Goal: Communication & Community: Share content

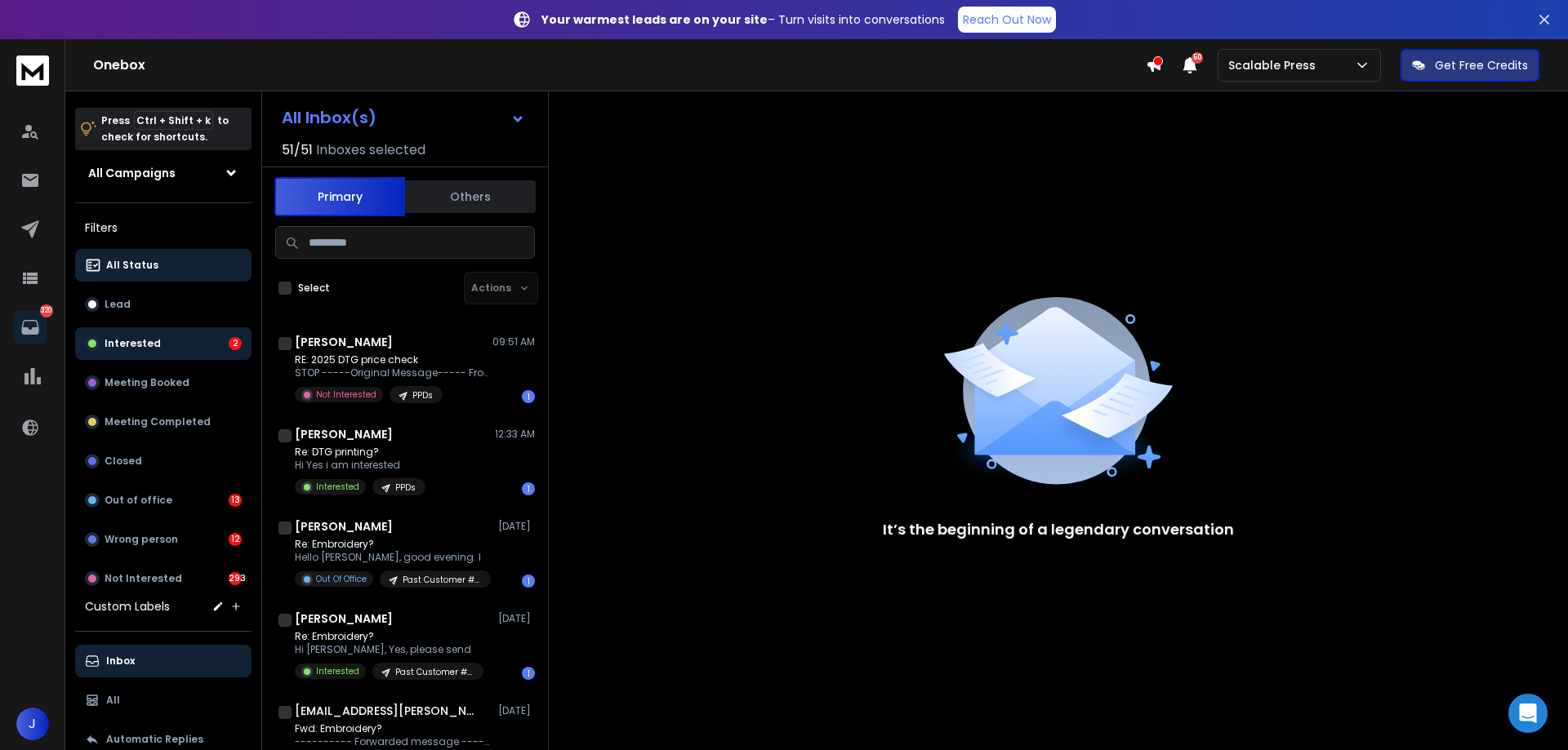
click at [197, 339] on button "Interested 2" at bounding box center [164, 344] width 177 height 33
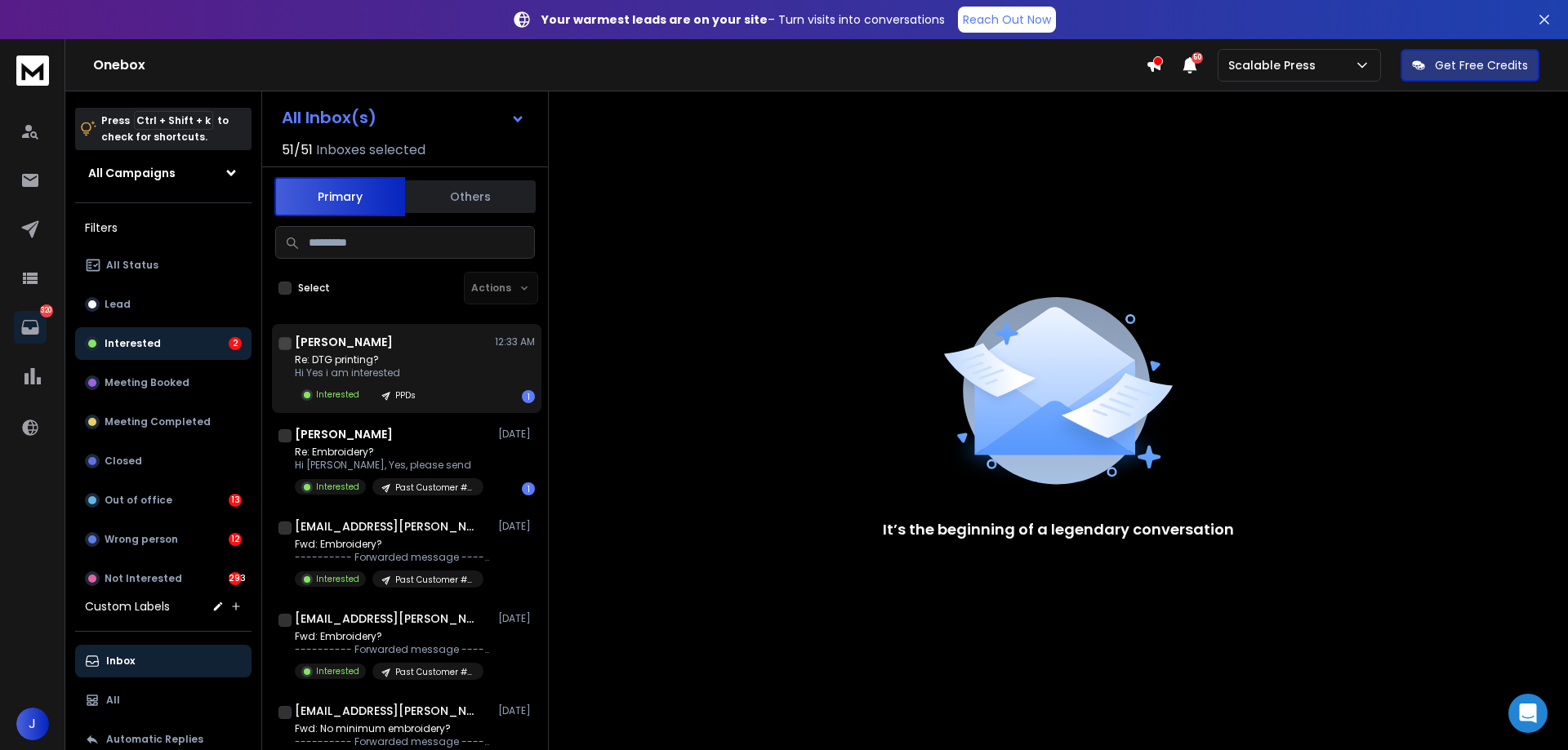
click at [464, 372] on div "Re: DTG printing? Hi Yes i am interested Interested PPDs 1" at bounding box center [415, 379] width 240 height 50
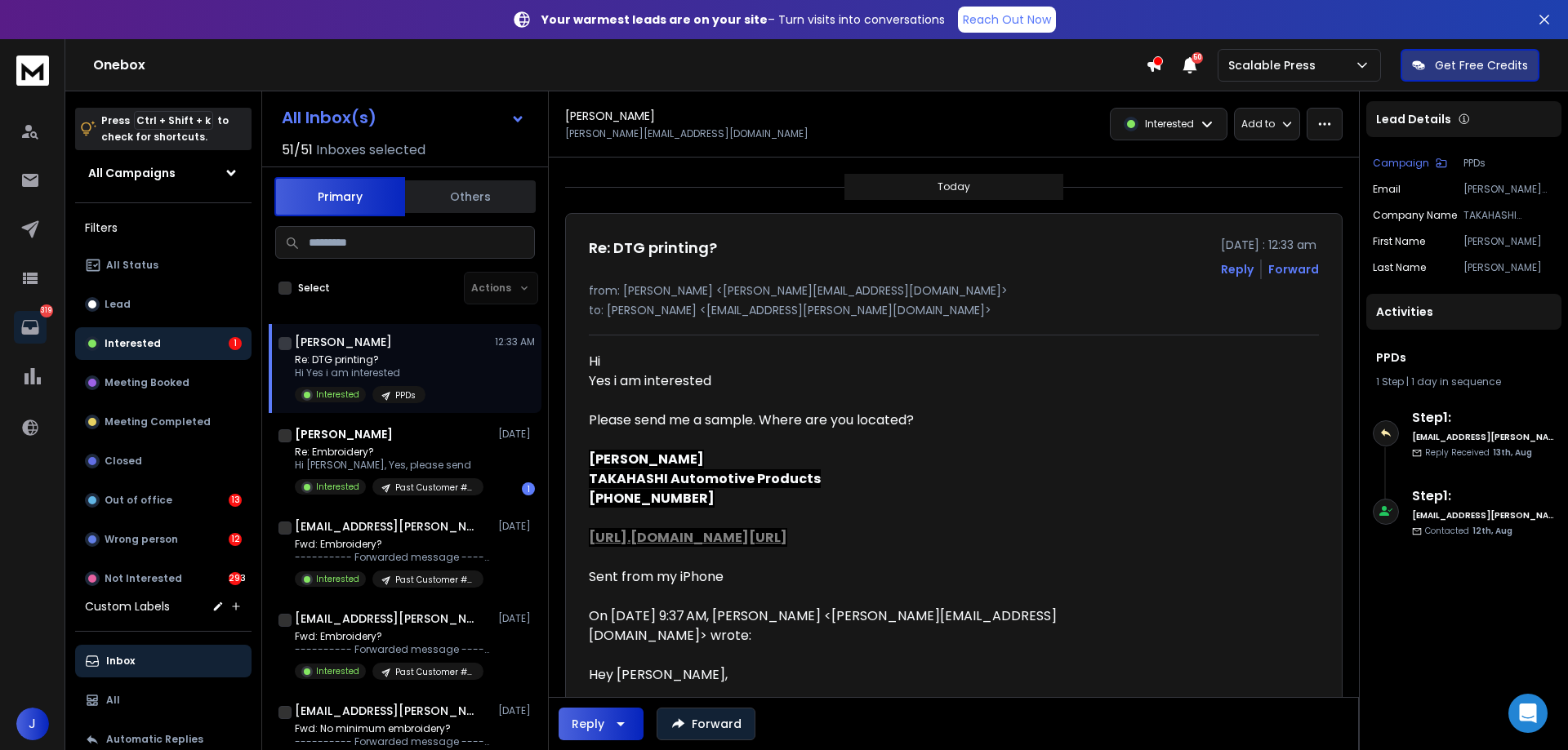
click at [721, 719] on button "Forward" at bounding box center [705, 724] width 98 height 33
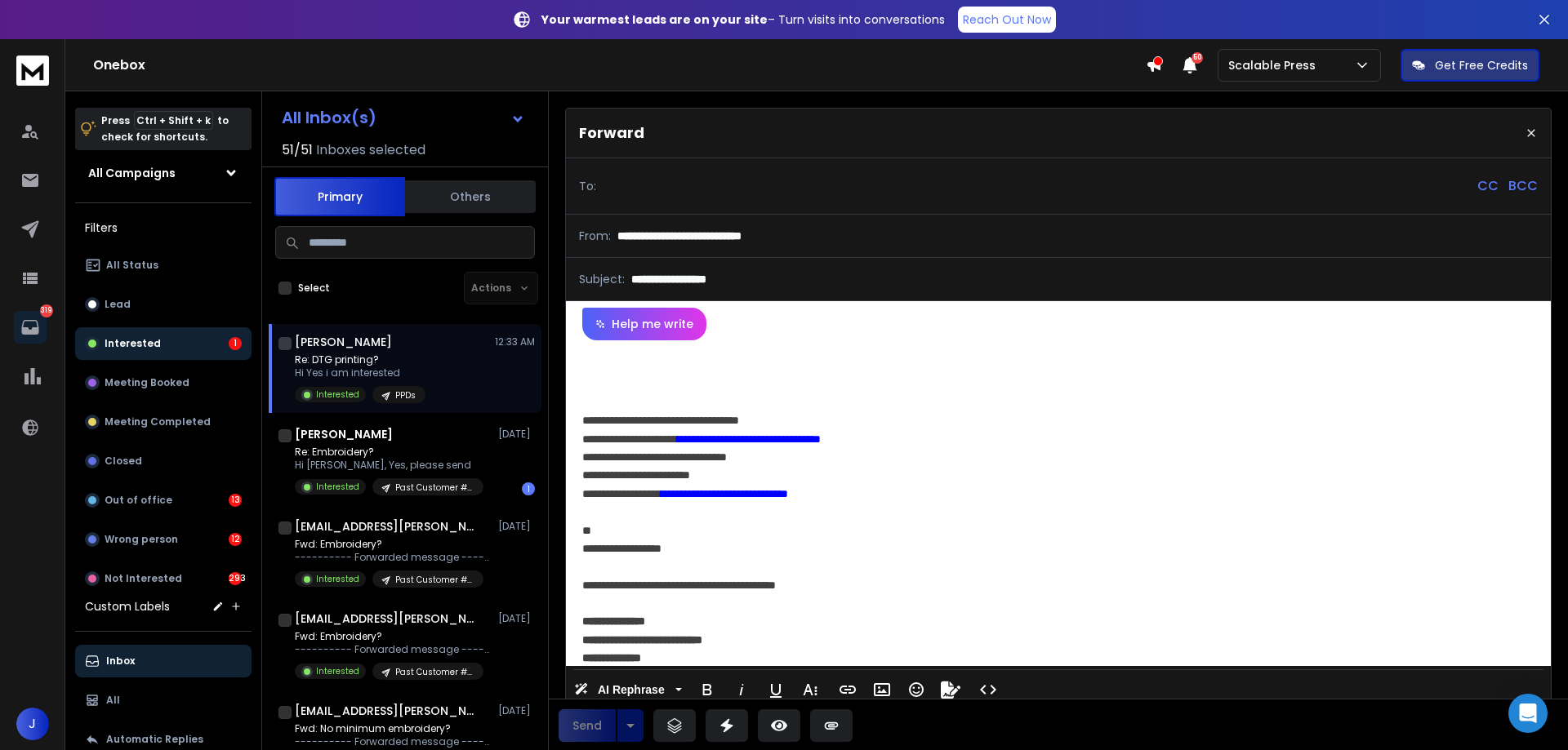
click at [640, 187] on input at bounding box center [659, 186] width 114 height 29
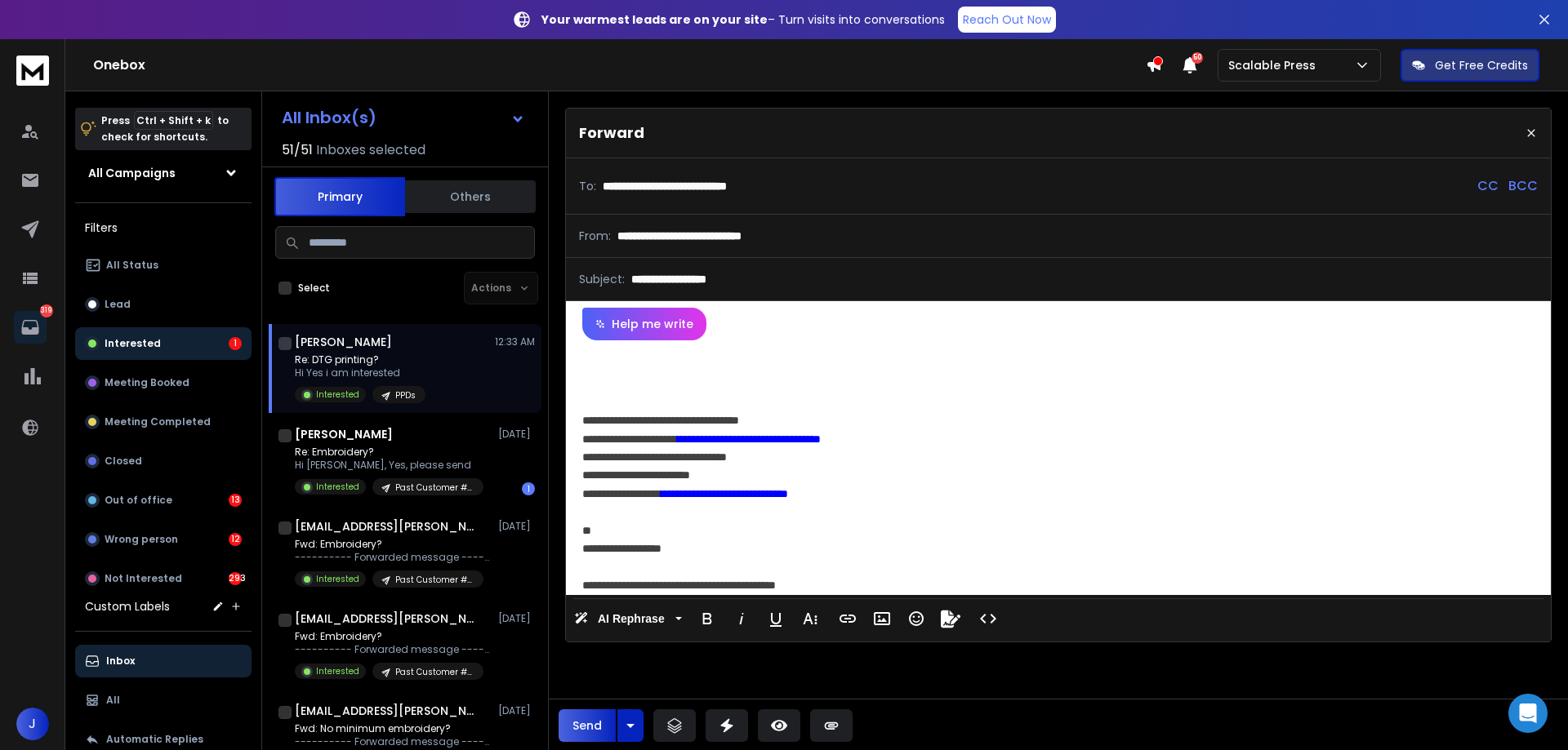
scroll to position [0, 41]
type input "**********"
click at [574, 736] on button "Send" at bounding box center [587, 726] width 57 height 33
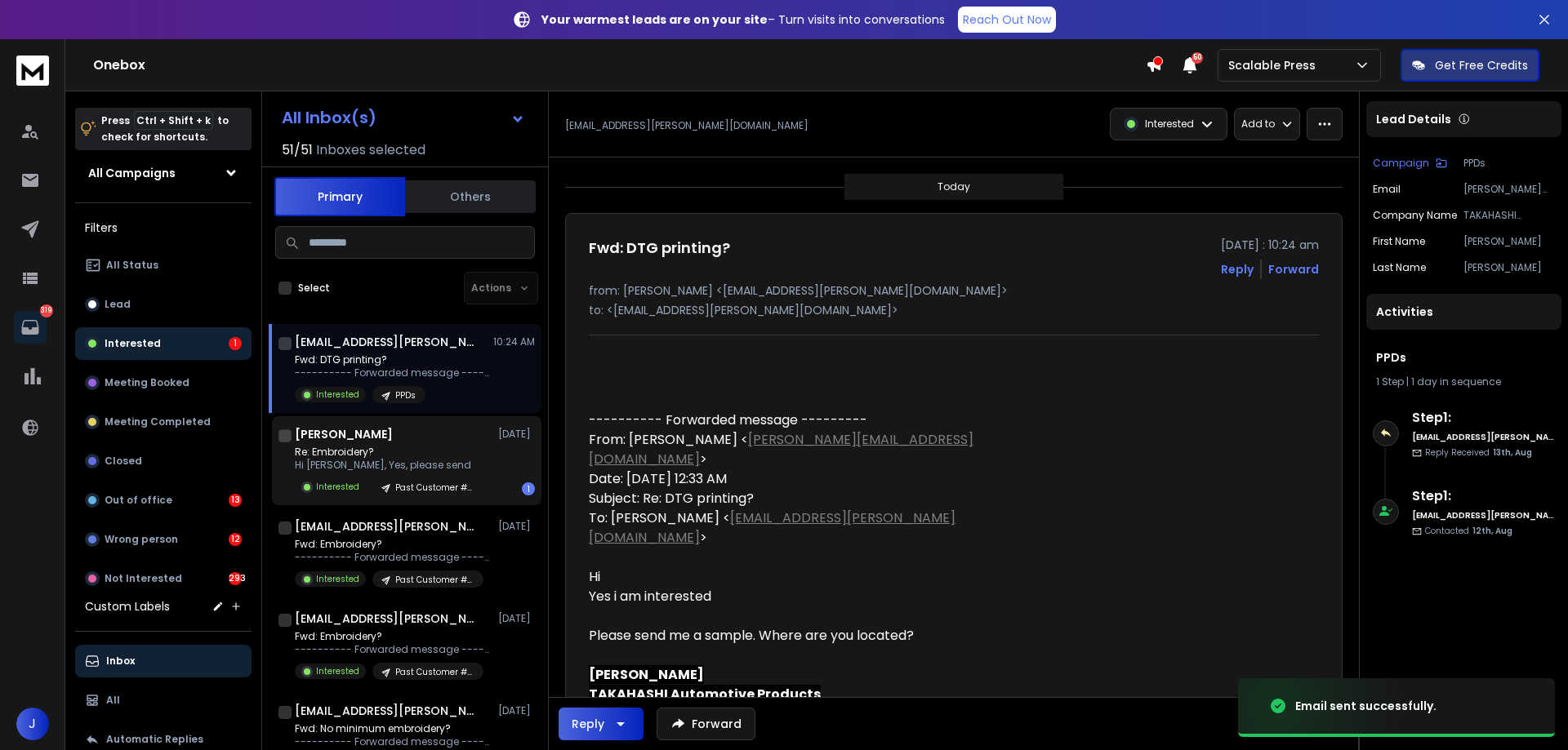
click at [431, 434] on div "[PERSON_NAME] [DATE]" at bounding box center [415, 435] width 240 height 17
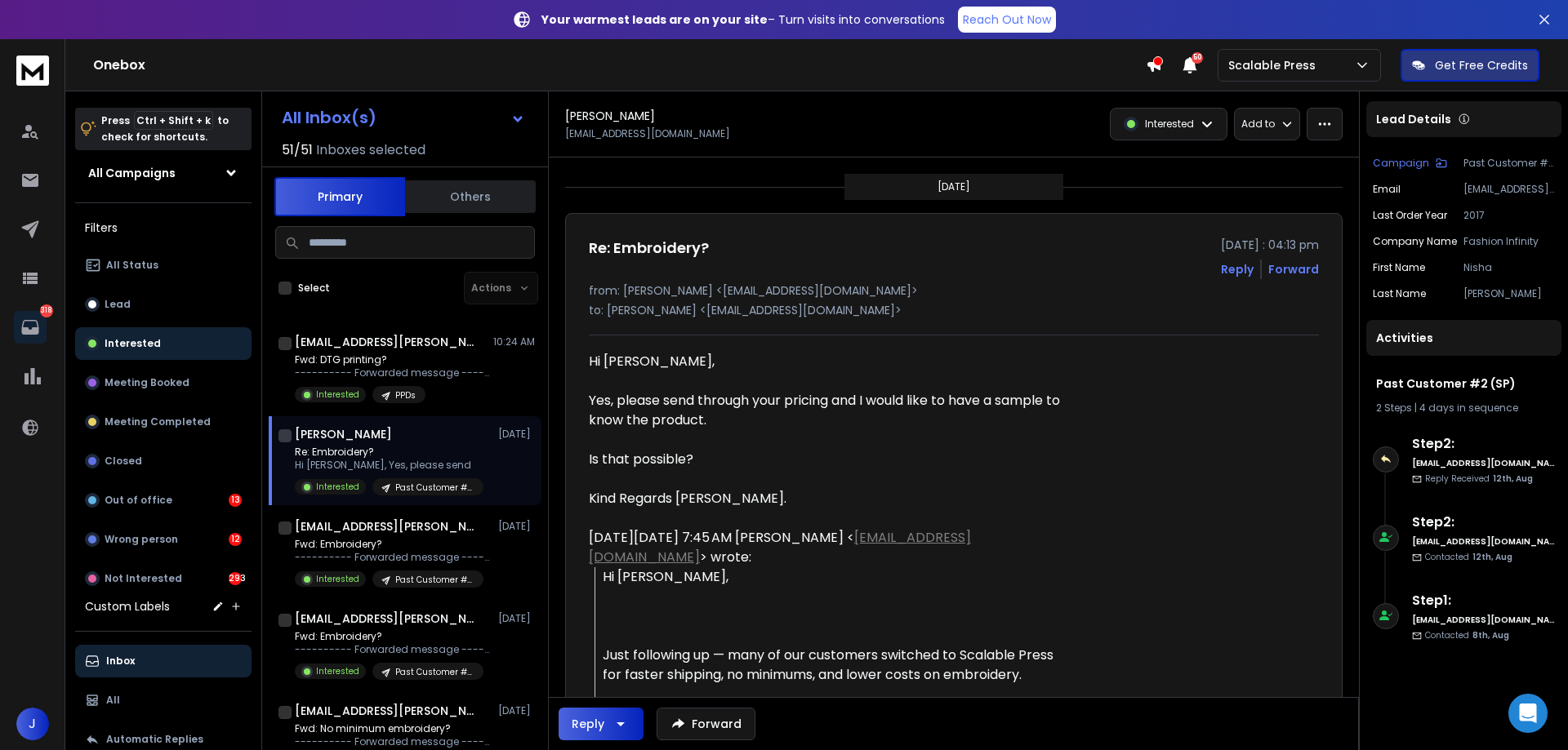
click at [718, 730] on button "Forward" at bounding box center [705, 724] width 98 height 33
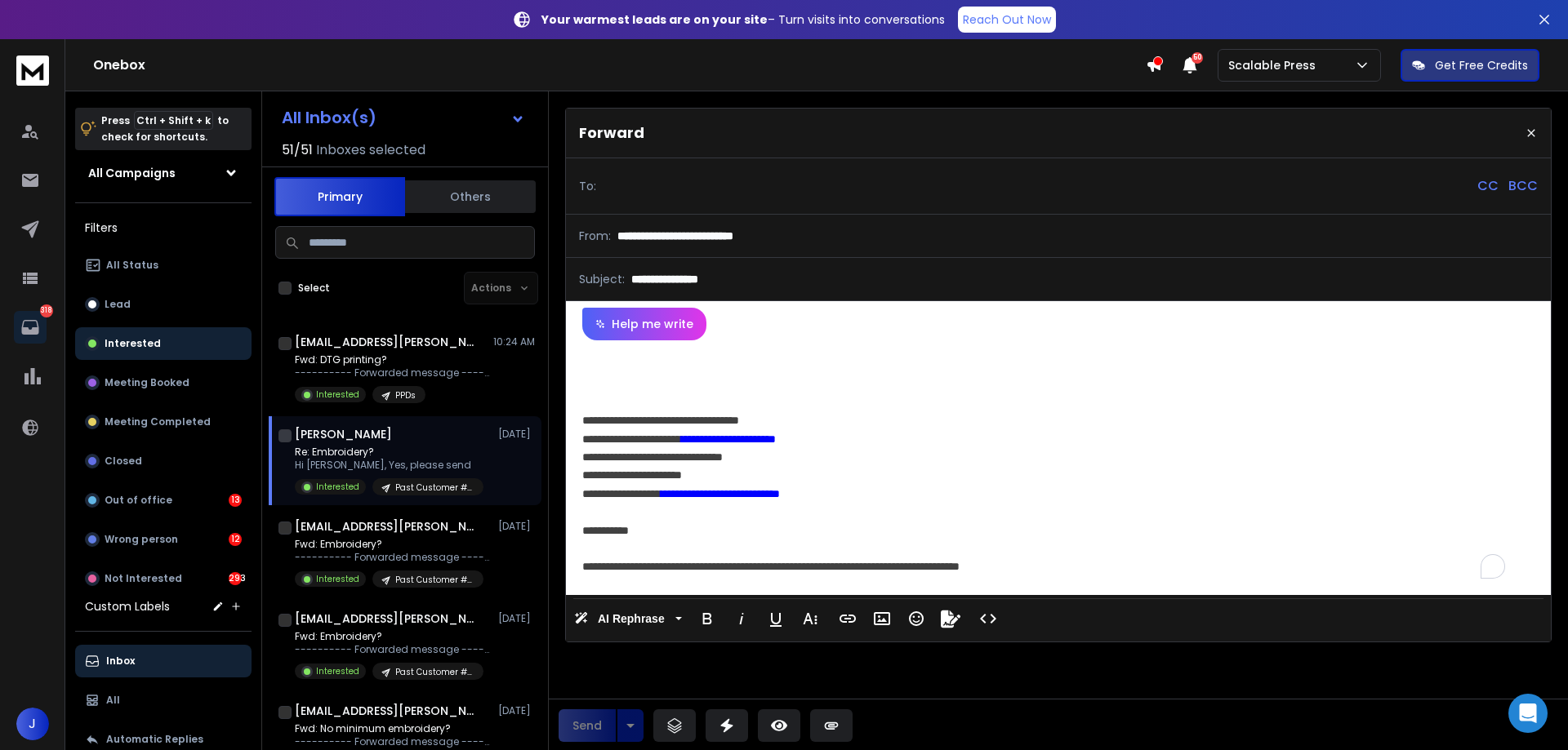
click at [626, 195] on input at bounding box center [659, 186] width 114 height 29
type input "**********"
click at [587, 735] on button "Send" at bounding box center [587, 726] width 57 height 33
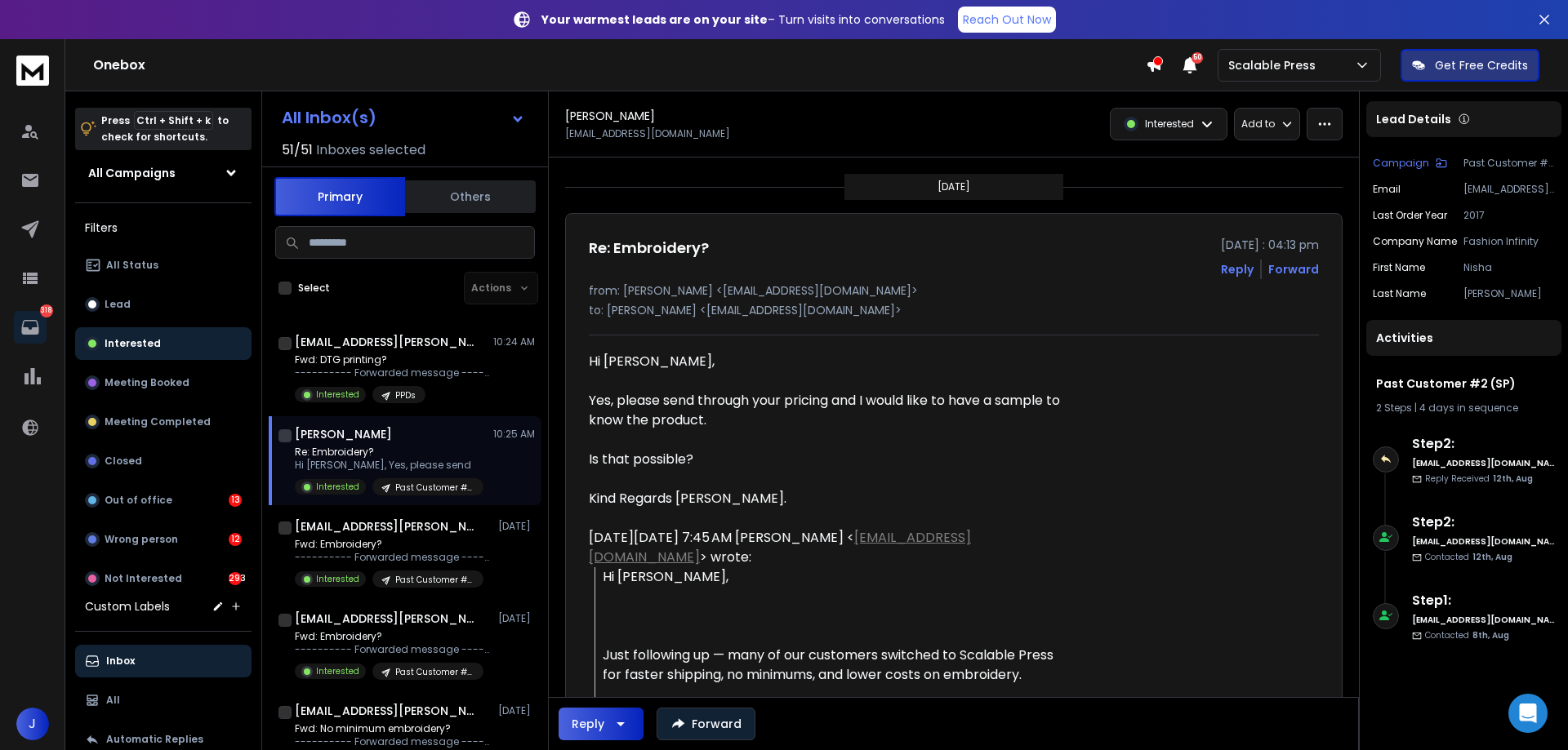
click at [717, 716] on button "Forward" at bounding box center [705, 724] width 98 height 33
